Goal: Information Seeking & Learning: Check status

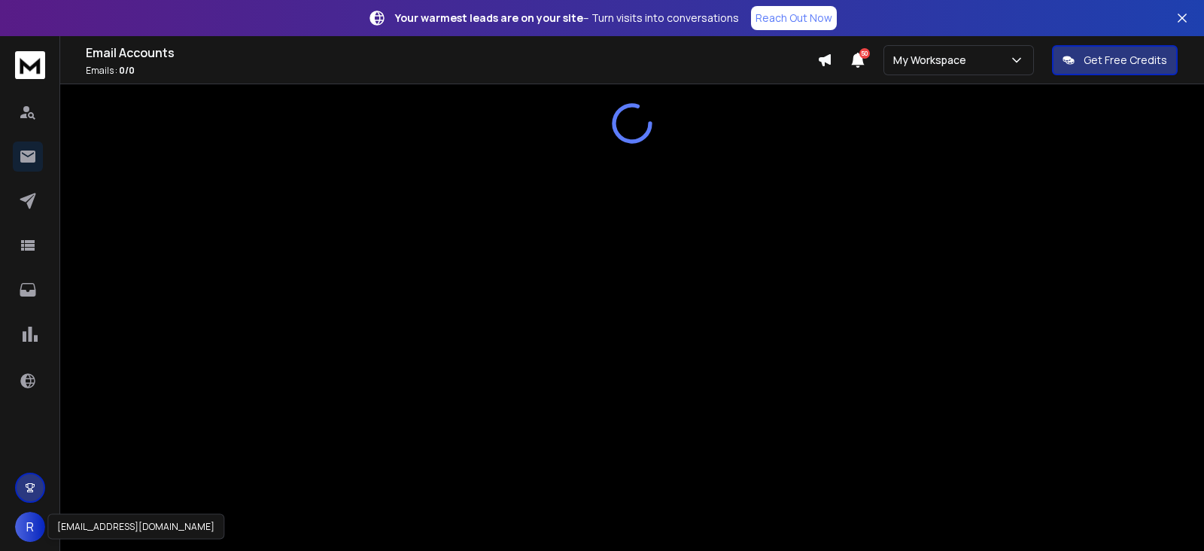
click at [38, 537] on span "R" at bounding box center [30, 527] width 30 height 30
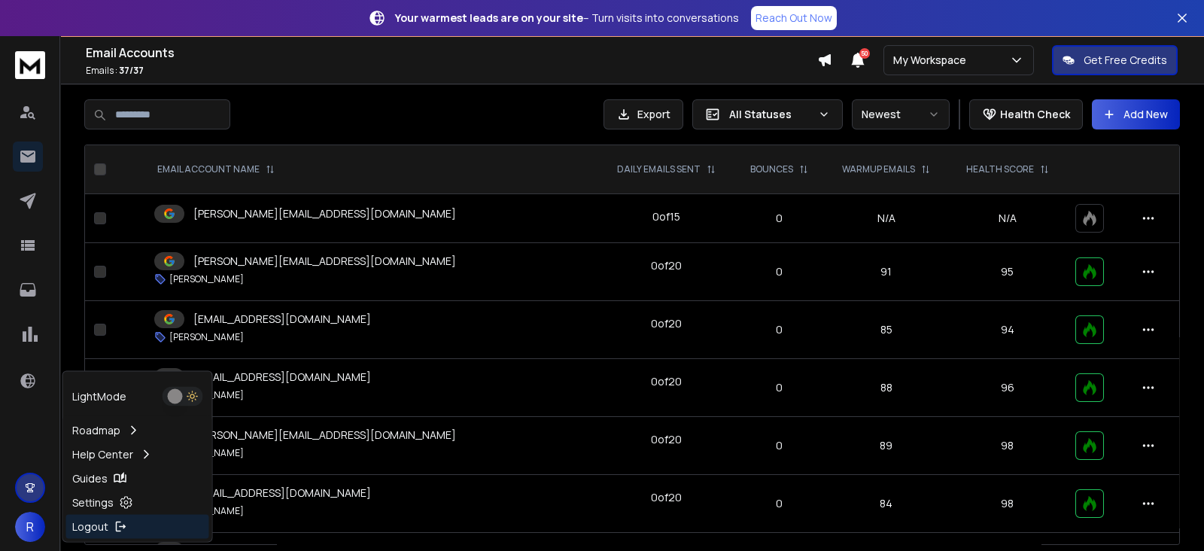
click at [129, 525] on div "Logout" at bounding box center [137, 527] width 143 height 24
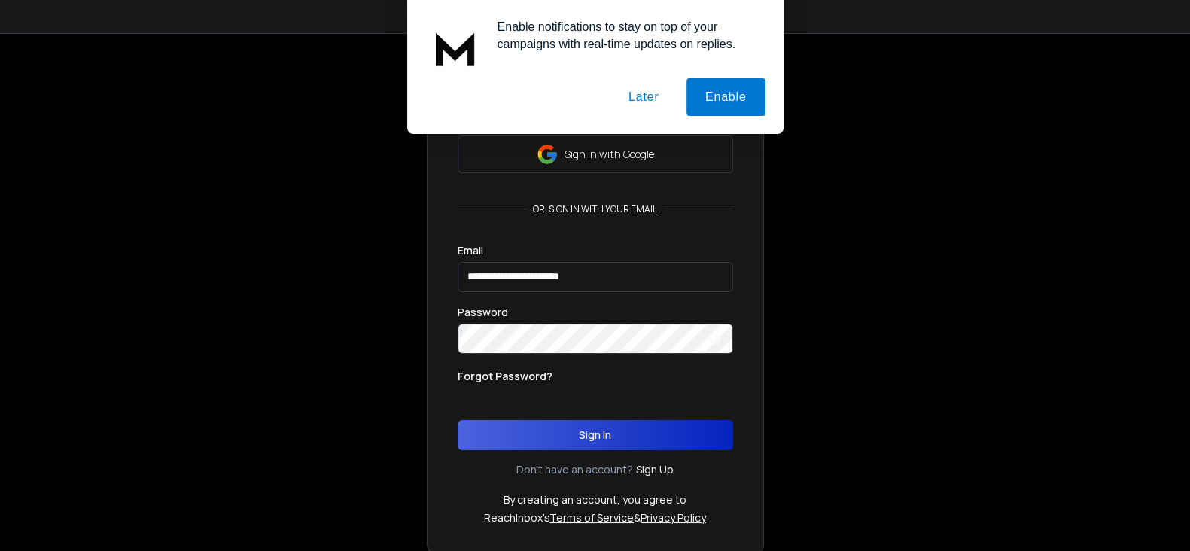
click at [576, 283] on input "**********" at bounding box center [595, 277] width 275 height 30
type input "**********"
click at [613, 435] on button "Sign In" at bounding box center [595, 435] width 275 height 30
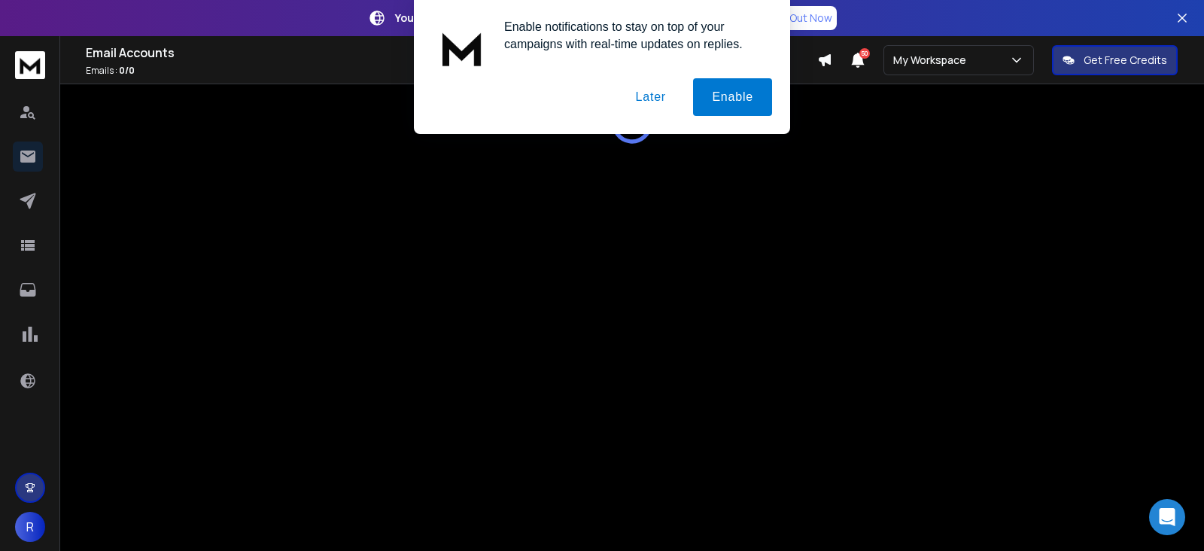
click at [666, 99] on button "Later" at bounding box center [650, 97] width 68 height 38
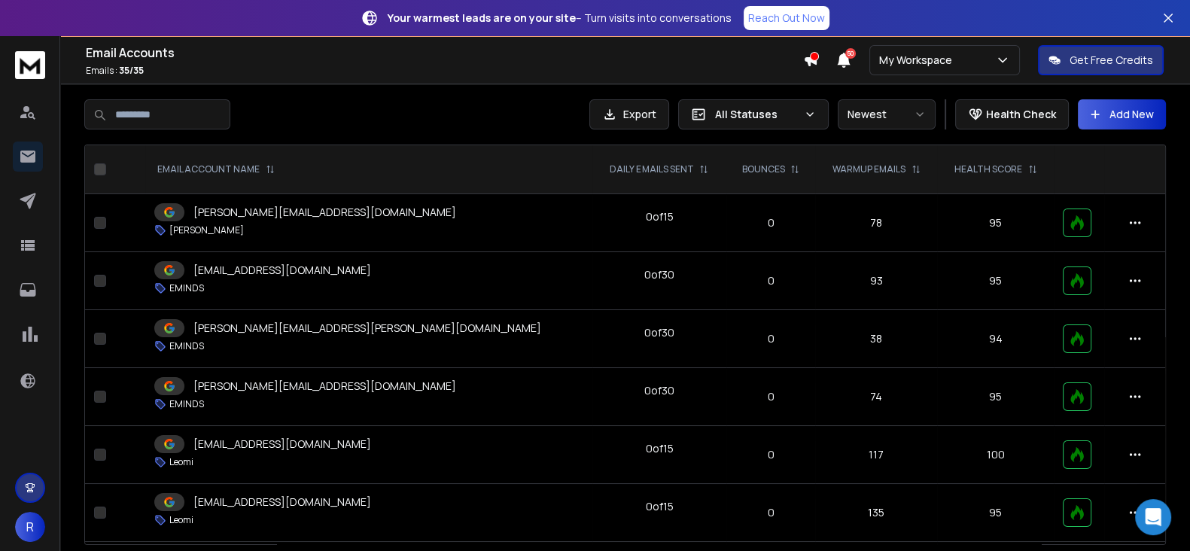
scroll to position [93, 0]
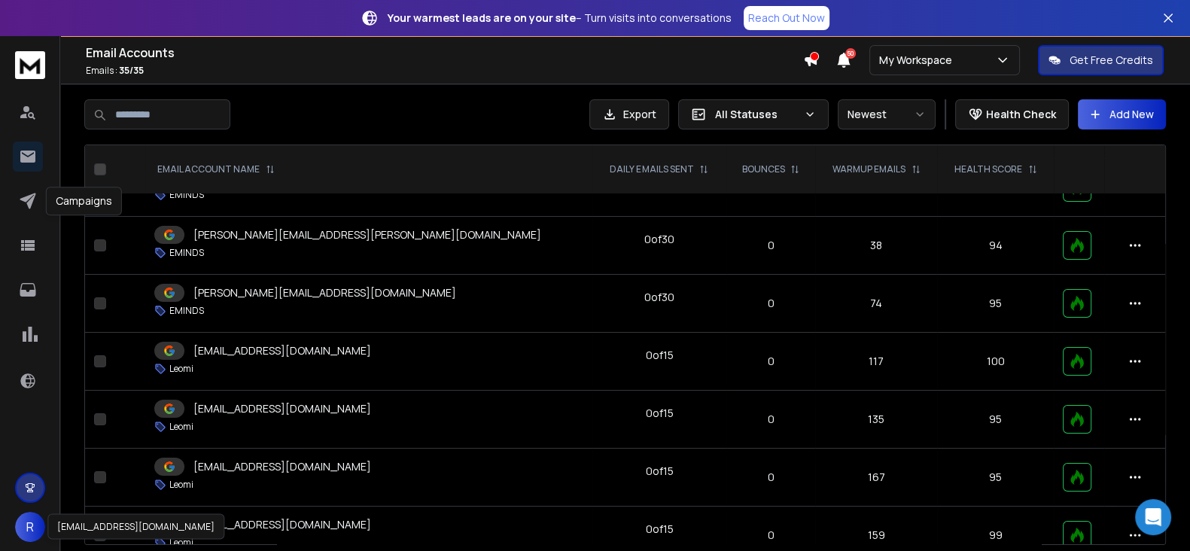
click at [35, 528] on span "R" at bounding box center [30, 527] width 30 height 30
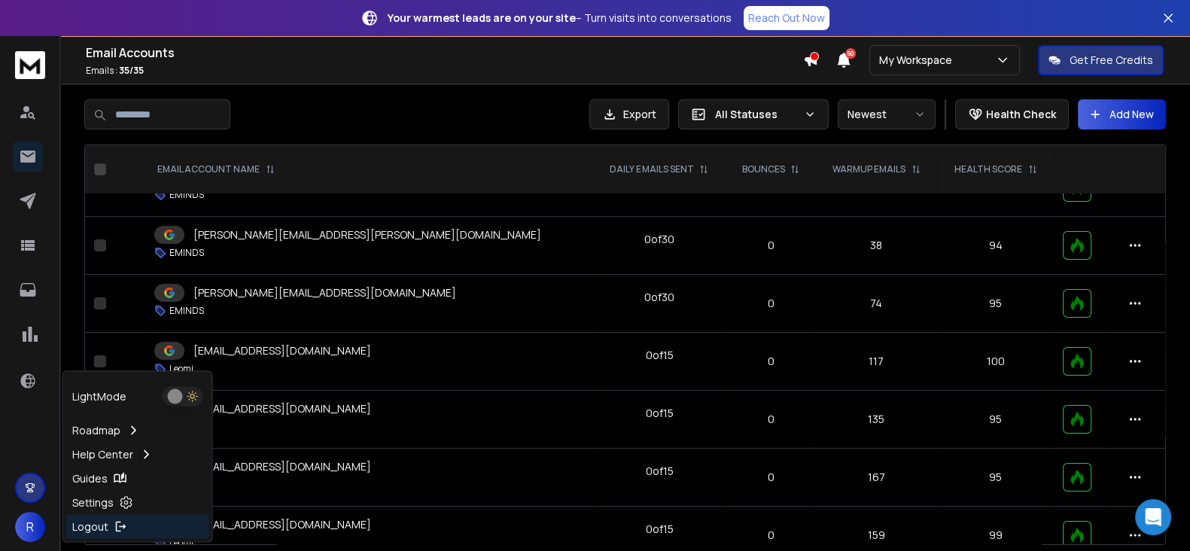
click at [86, 522] on p "Logout" at bounding box center [90, 526] width 36 height 15
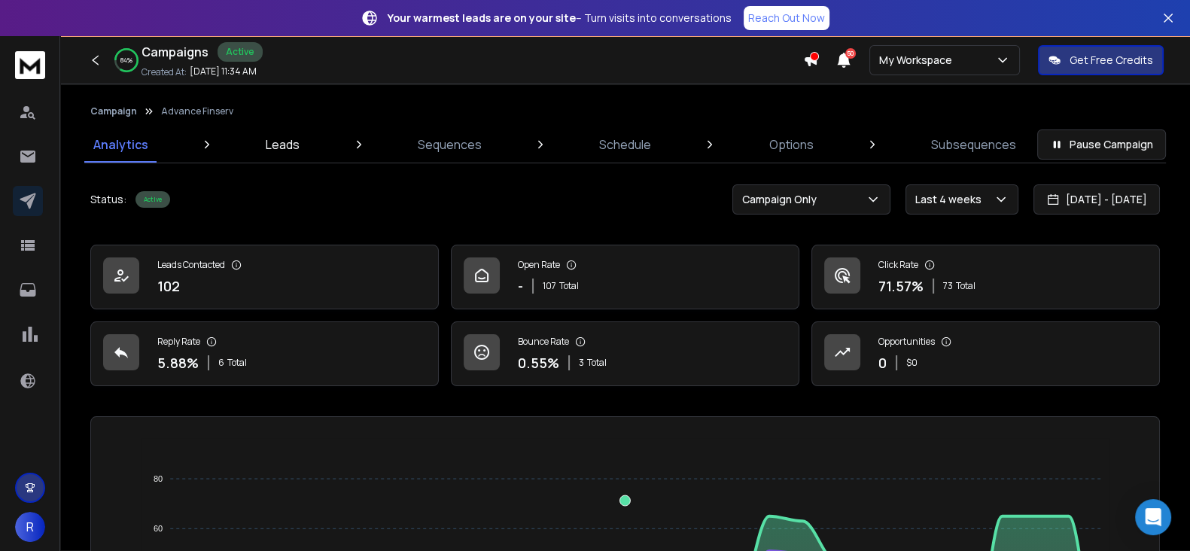
click at [301, 152] on link "Leads" at bounding box center [283, 144] width 52 height 36
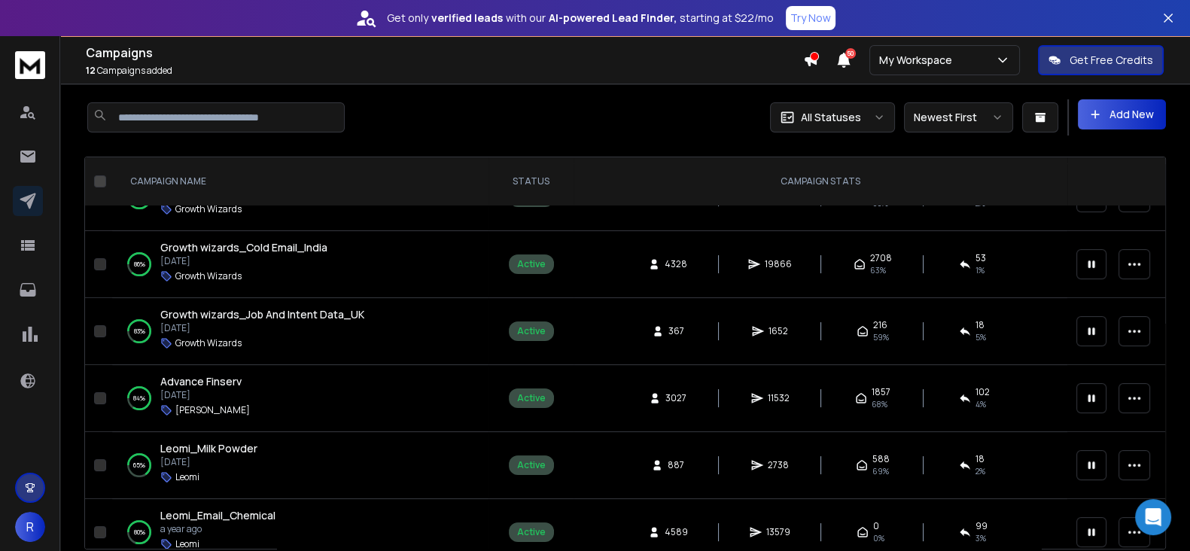
scroll to position [434, 0]
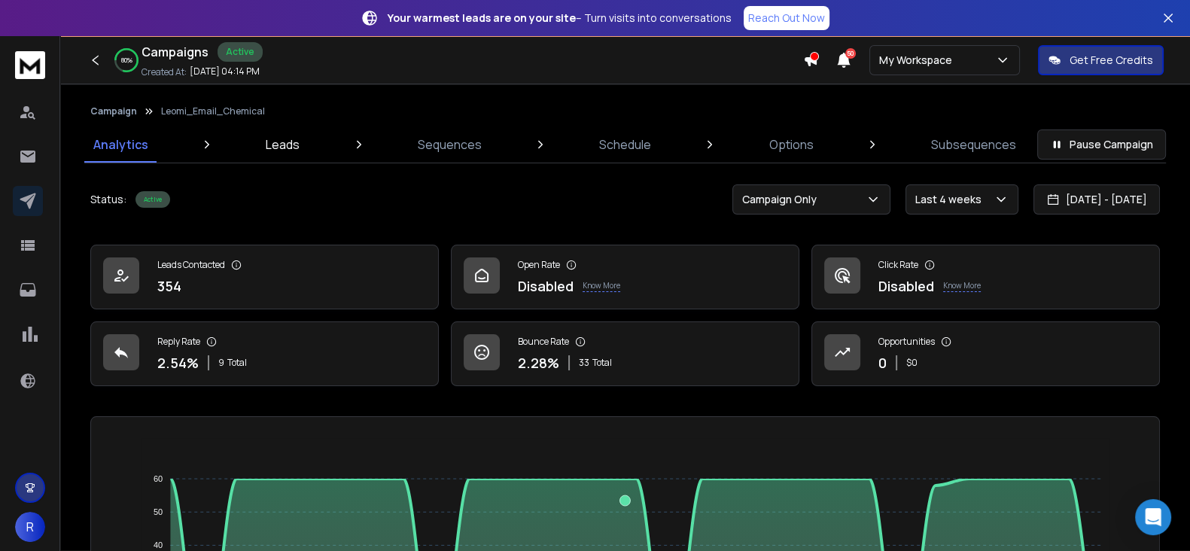
click at [305, 162] on link "Leads" at bounding box center [283, 144] width 52 height 36
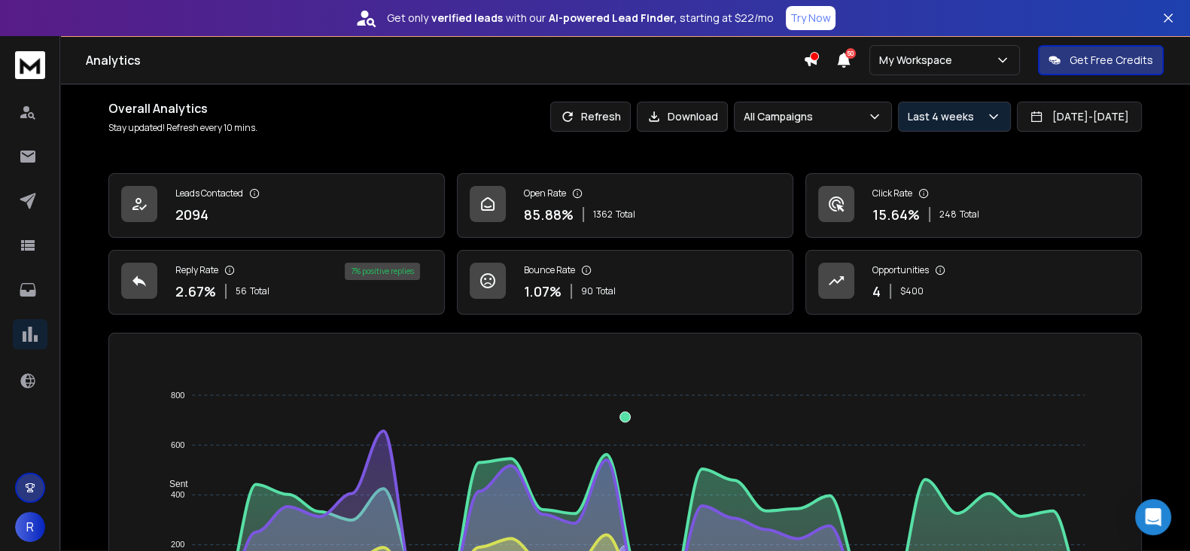
click at [923, 114] on p "Last 4 weeks" at bounding box center [944, 116] width 72 height 15
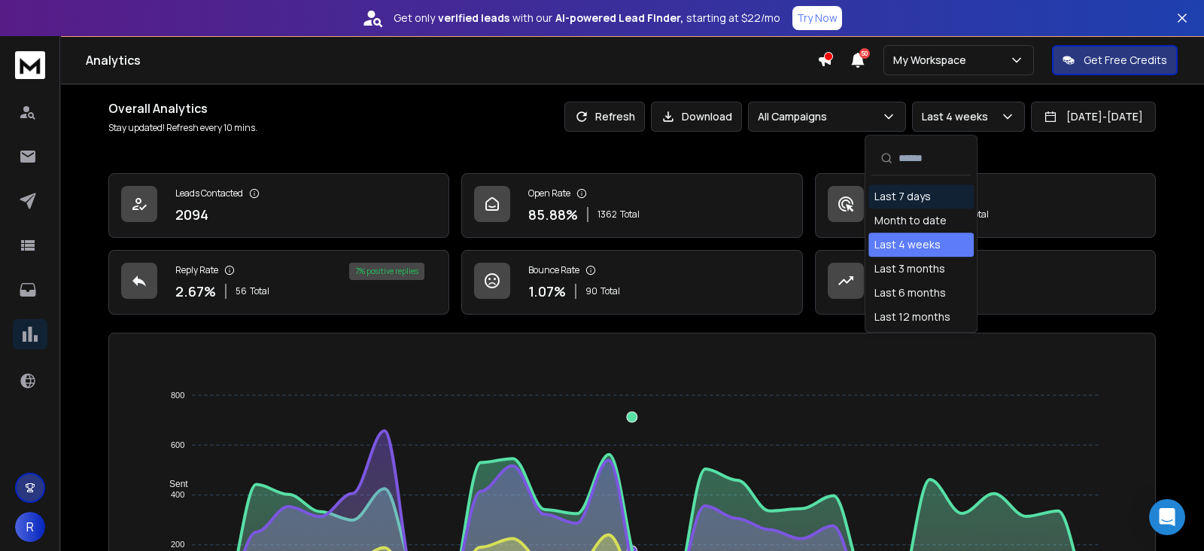
click at [907, 310] on div "Last 12 months" at bounding box center [913, 316] width 76 height 15
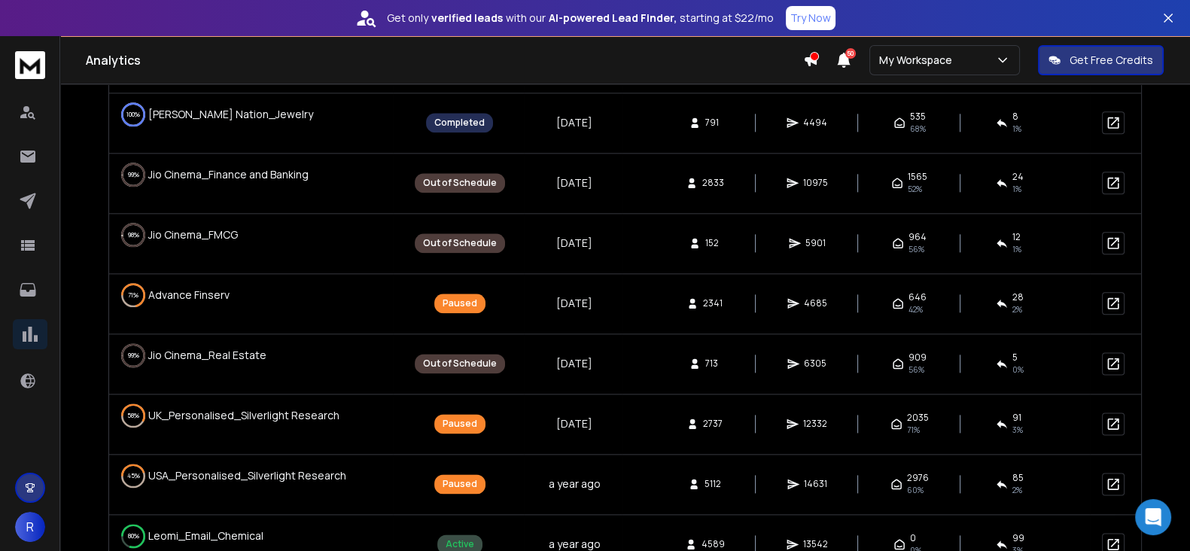
scroll to position [2351, 0]
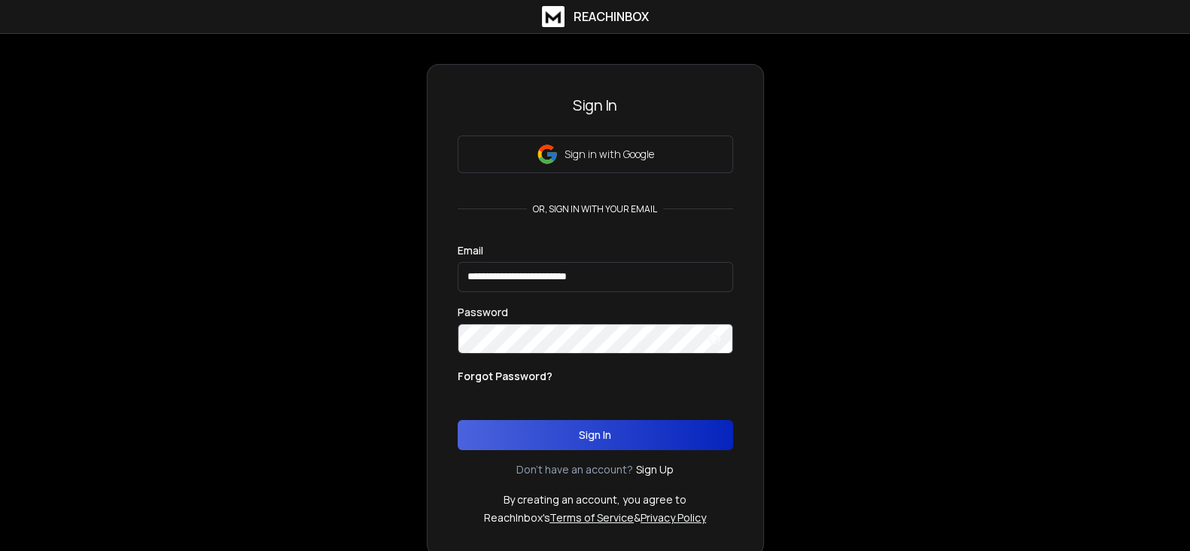
click at [536, 262] on input "**********" at bounding box center [595, 277] width 275 height 30
type input "**********"
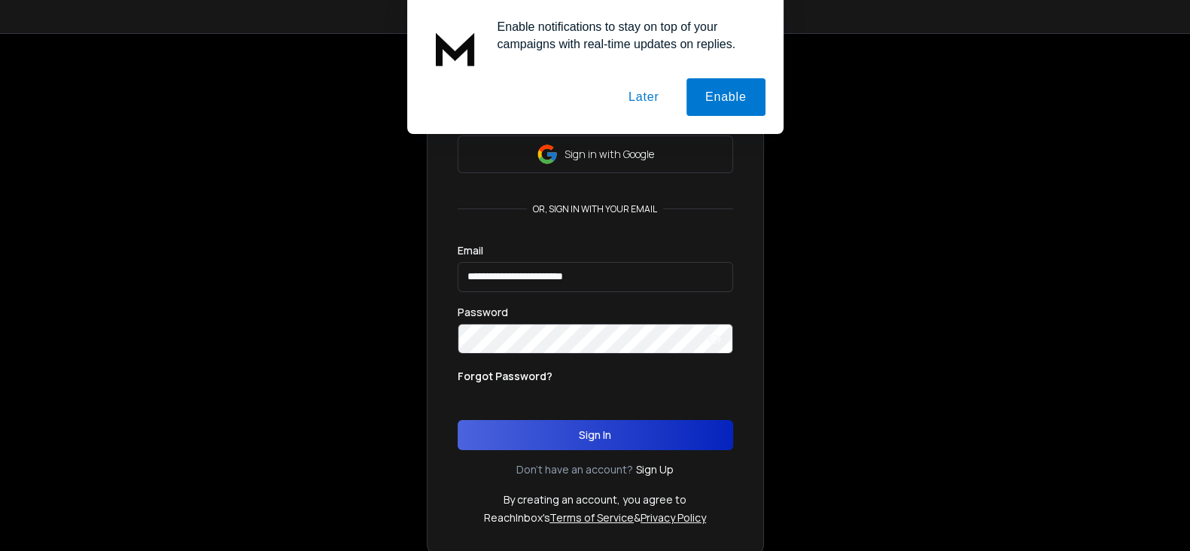
click at [589, 428] on button "Sign In" at bounding box center [595, 435] width 275 height 30
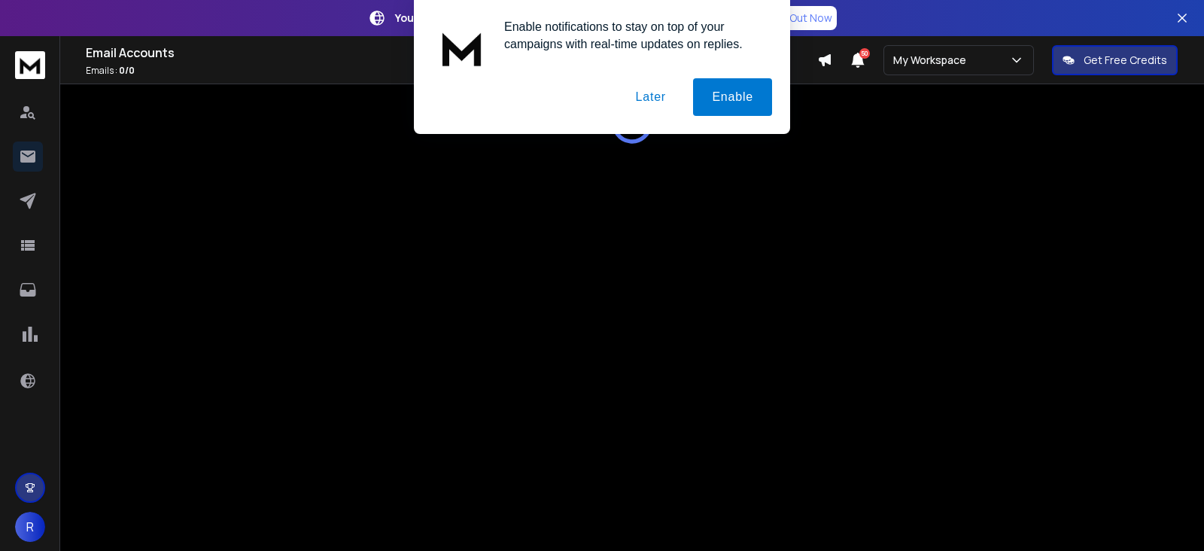
click at [639, 96] on button "Later" at bounding box center [650, 97] width 68 height 38
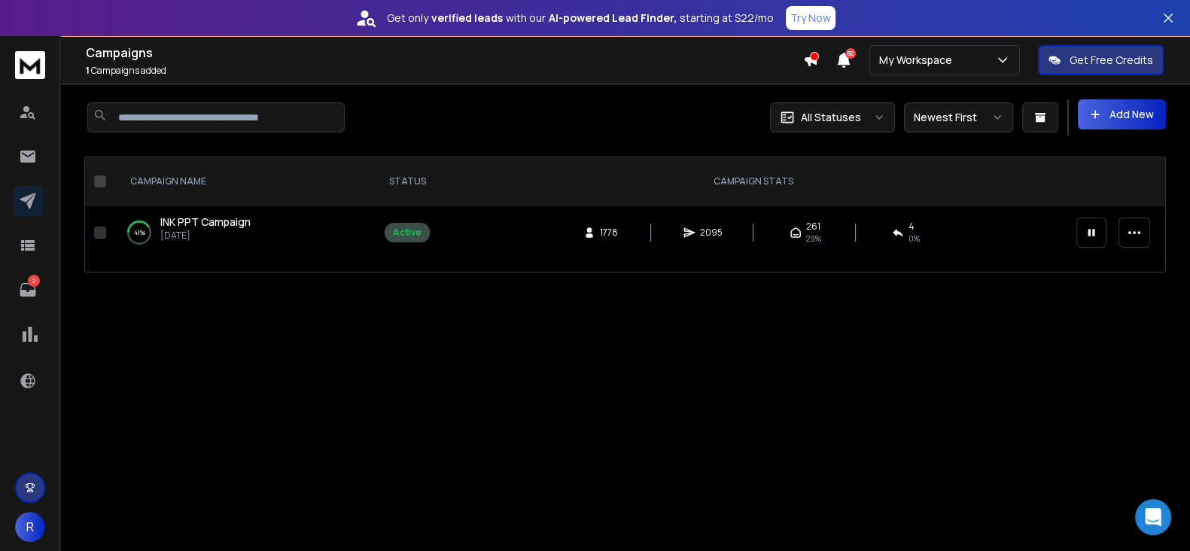
click at [243, 220] on span "INK PPT Campaign" at bounding box center [205, 222] width 90 height 14
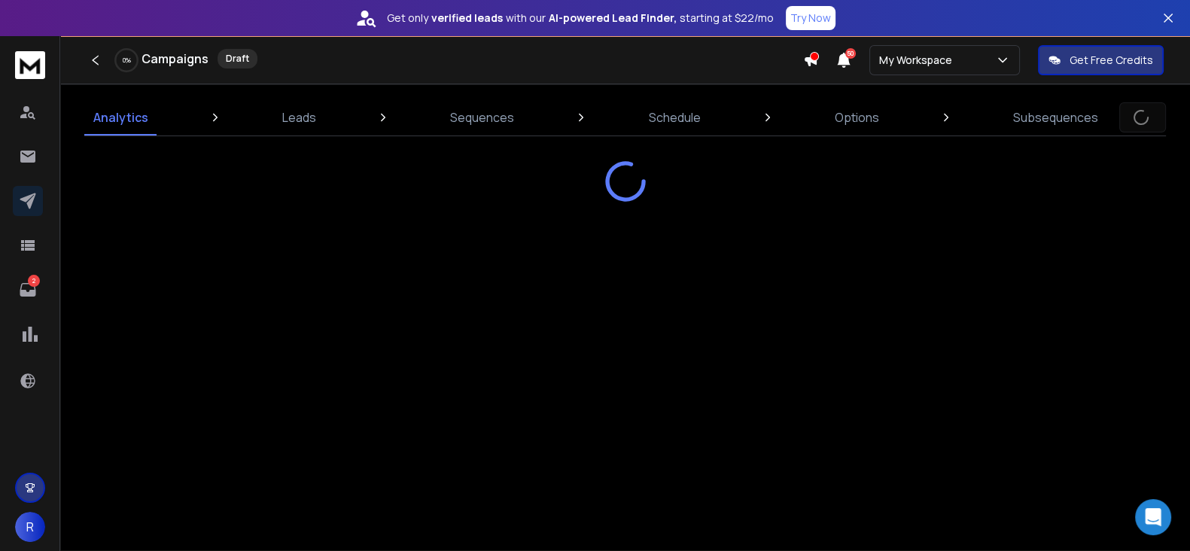
click at [226, 231] on div at bounding box center [625, 432] width 1070 height 551
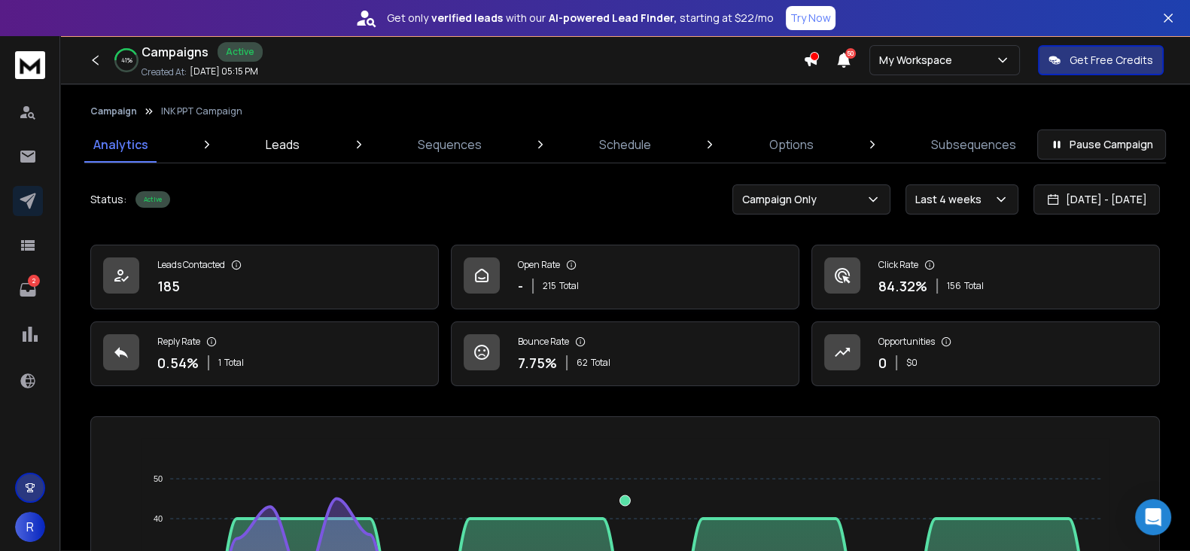
click at [278, 156] on link "Leads" at bounding box center [283, 144] width 52 height 36
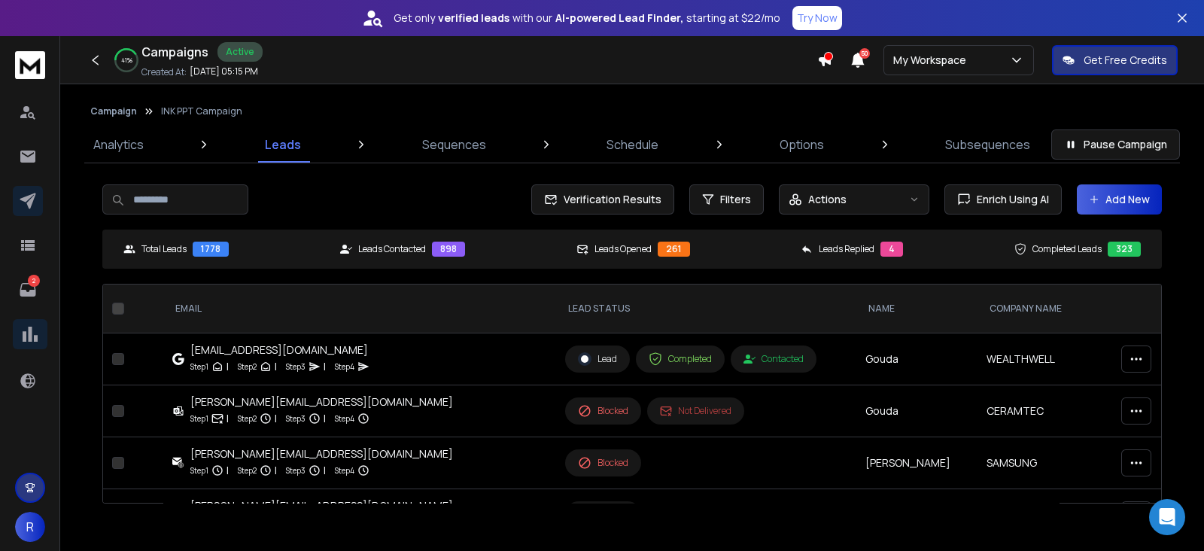
drag, startPoint x: 8, startPoint y: 335, endPoint x: 39, endPoint y: 336, distance: 30.9
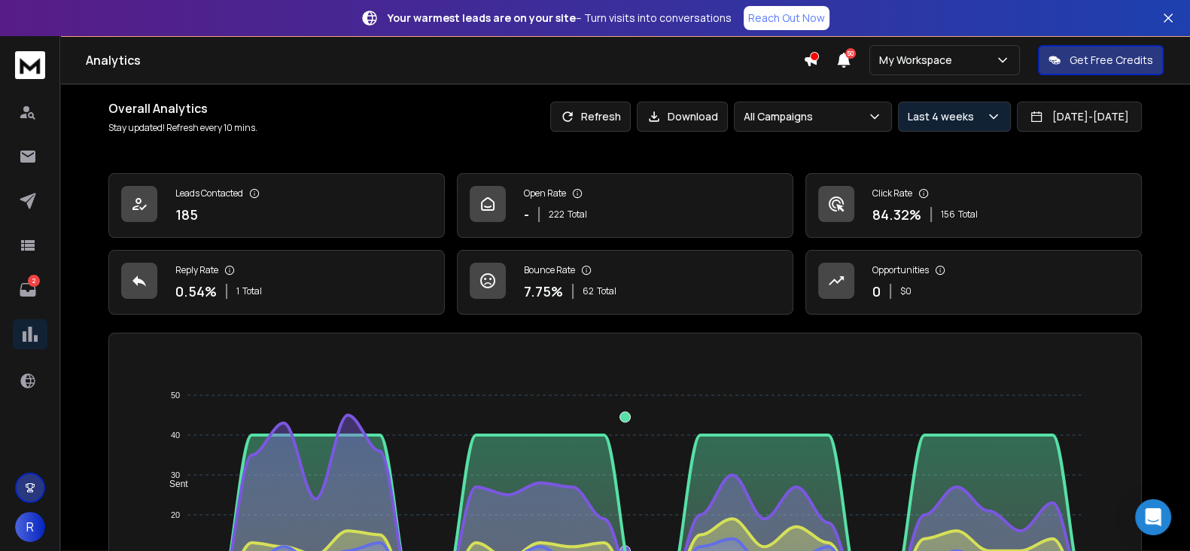
click at [912, 119] on p "Last 4 weeks" at bounding box center [944, 116] width 72 height 15
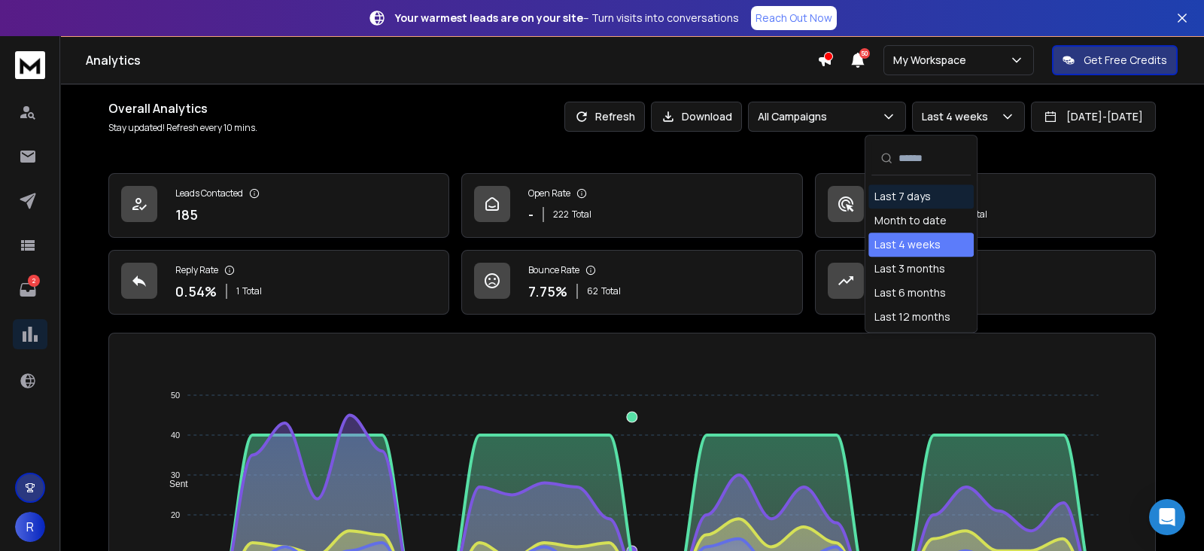
click at [920, 310] on div "Last 12 months" at bounding box center [913, 316] width 76 height 15
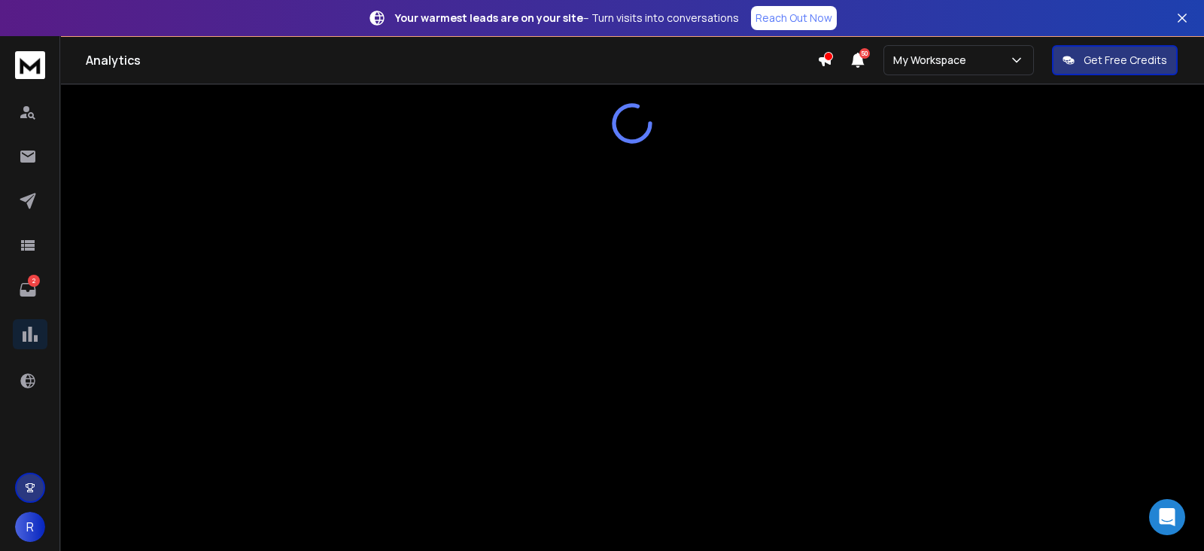
click at [917, 318] on div "Your warmest leads are on your site – Turn visits into conversations Reach Out …" at bounding box center [602, 275] width 1204 height 551
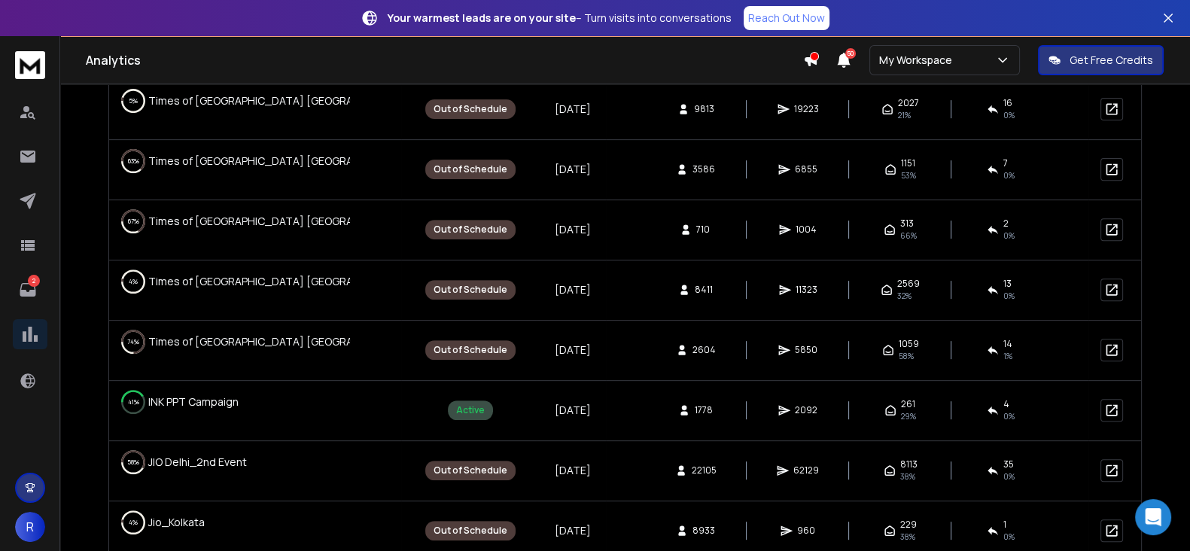
scroll to position [817, 0]
